Goal: Task Accomplishment & Management: Use online tool/utility

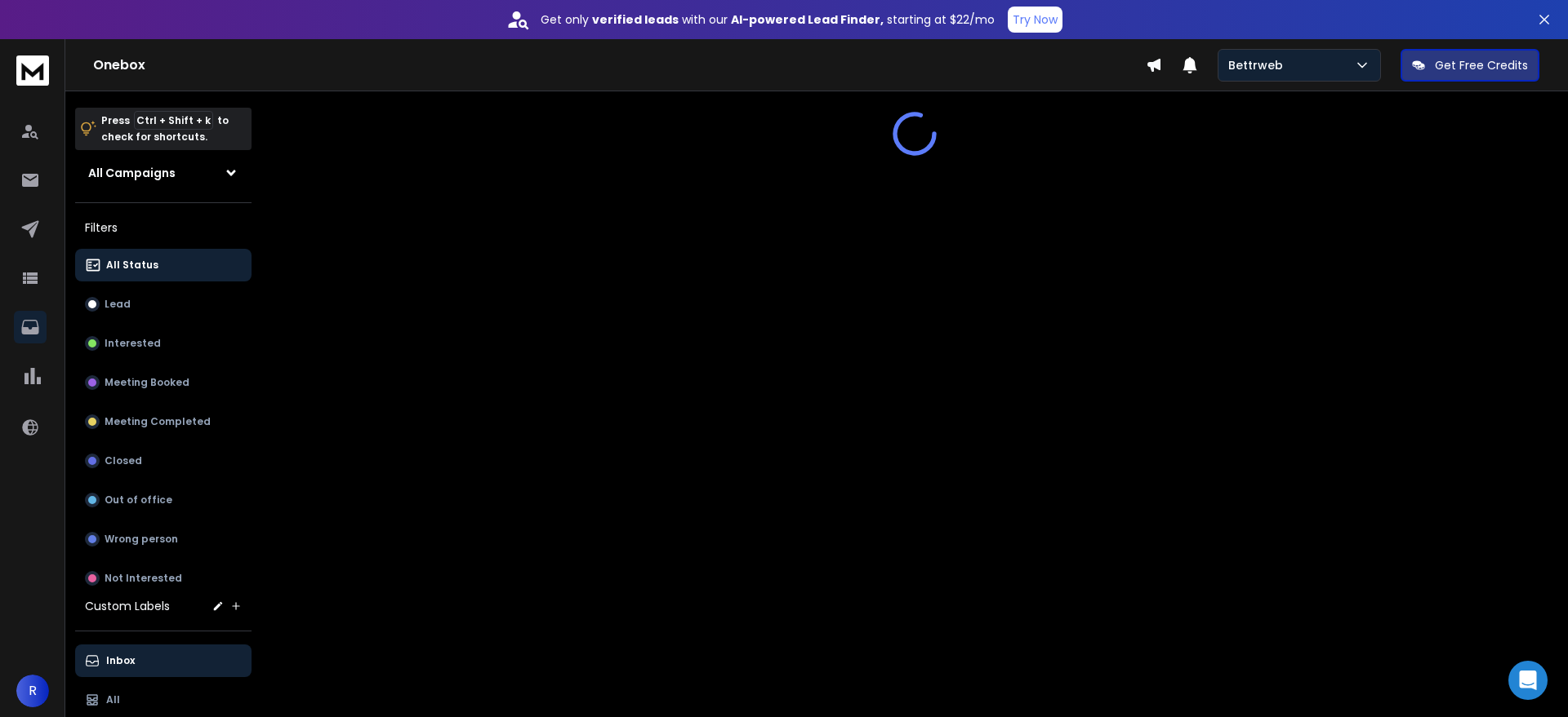
click at [1311, 64] on div "Bettrweb" at bounding box center [1299, 65] width 142 height 17
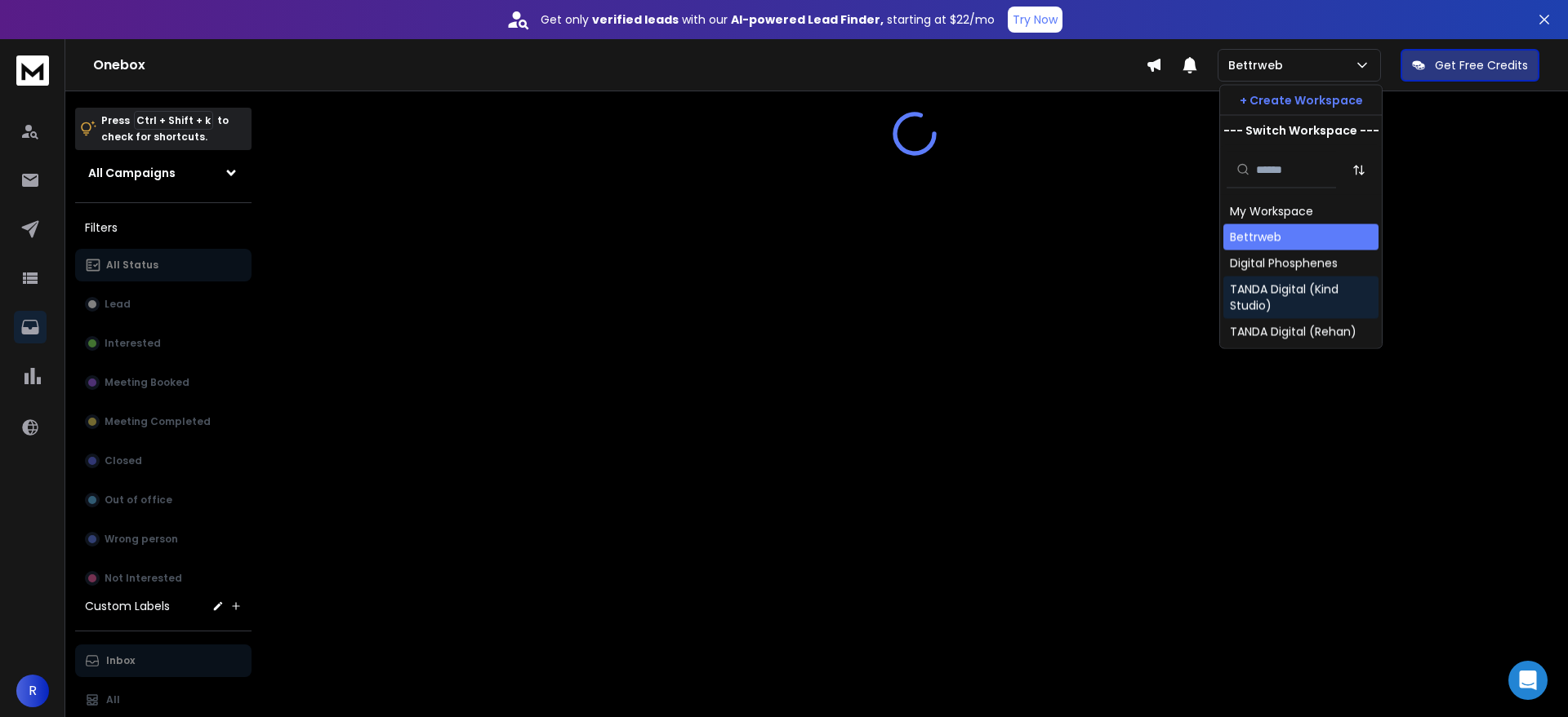
click at [1283, 292] on div "TANDA Digital (Kind Studio)" at bounding box center [1301, 298] width 142 height 33
